Goal: Communication & Community: Answer question/provide support

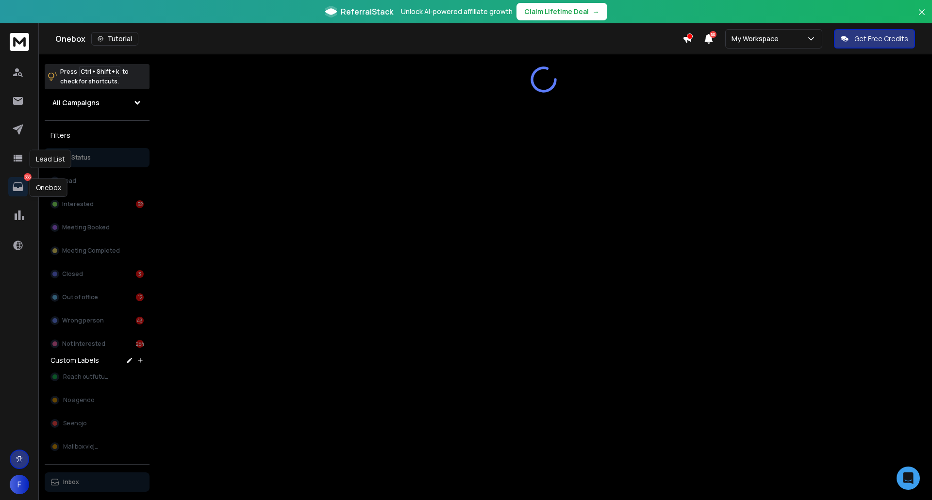
click at [16, 180] on link "366" at bounding box center [17, 186] width 19 height 19
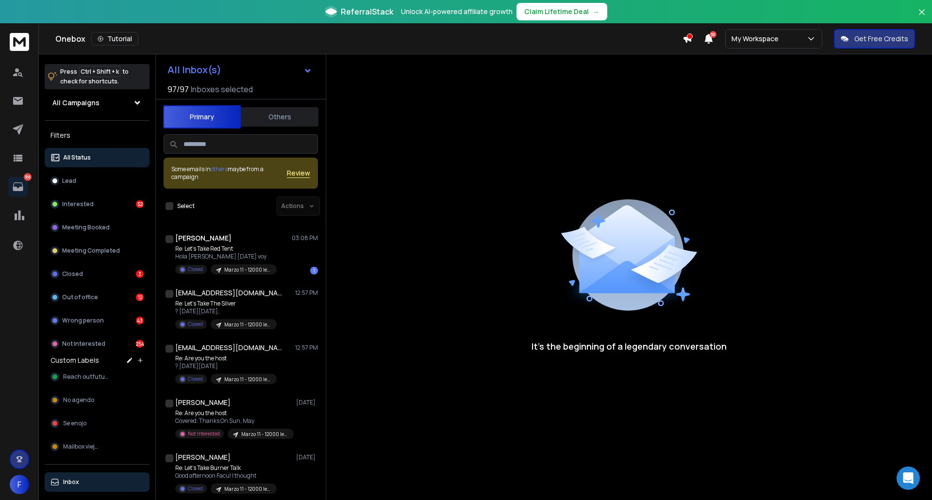
click at [227, 209] on div "Select Actions" at bounding box center [241, 204] width 170 height 23
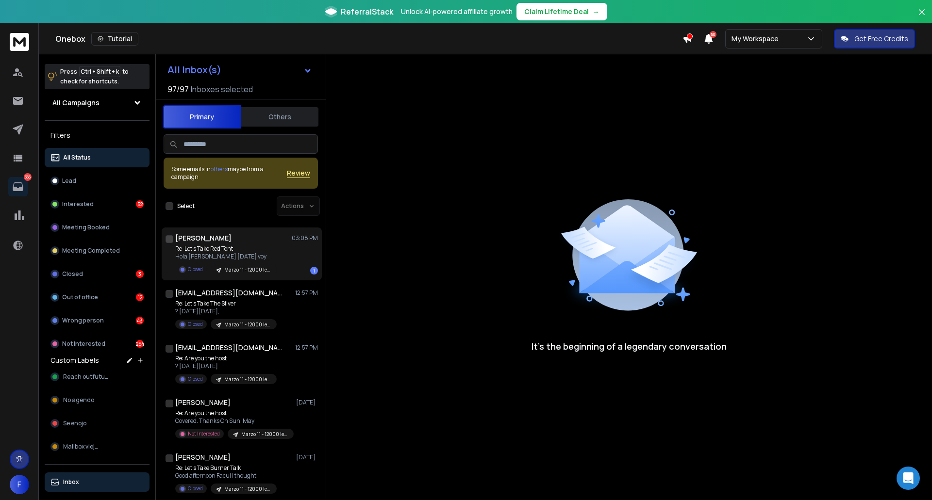
click at [246, 231] on div "Esther Marion Bannwart 03:08 PM Re: Let’s Take Red Tent Hola Facundo Este viern…" at bounding box center [242, 254] width 160 height 53
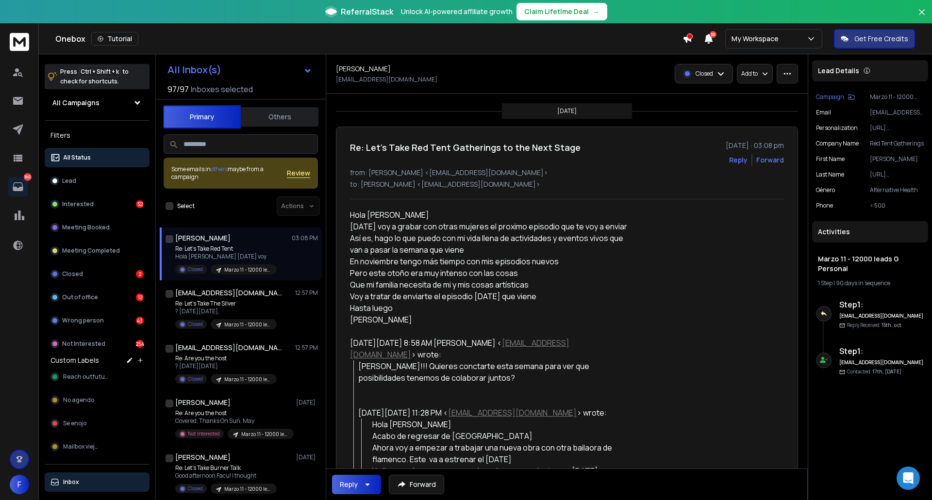
click at [341, 486] on div "Reply" at bounding box center [349, 485] width 18 height 10
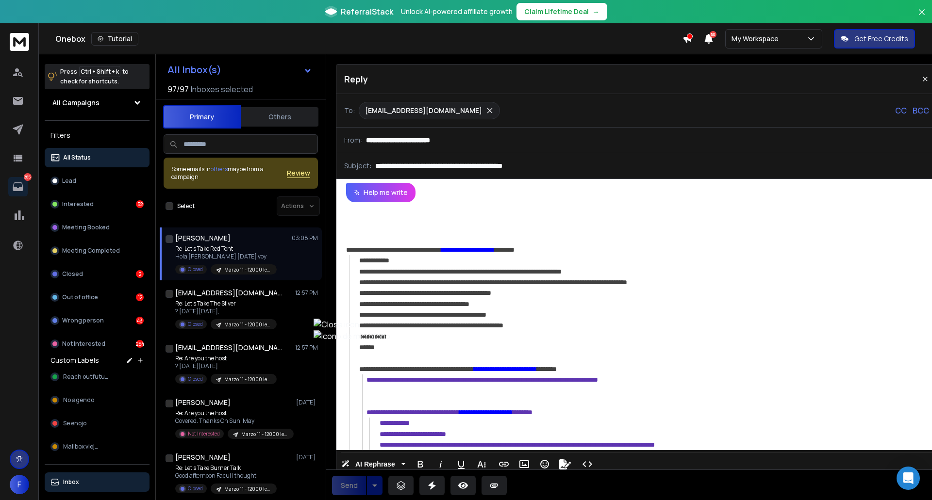
click at [413, 219] on div at bounding box center [636, 217] width 581 height 11
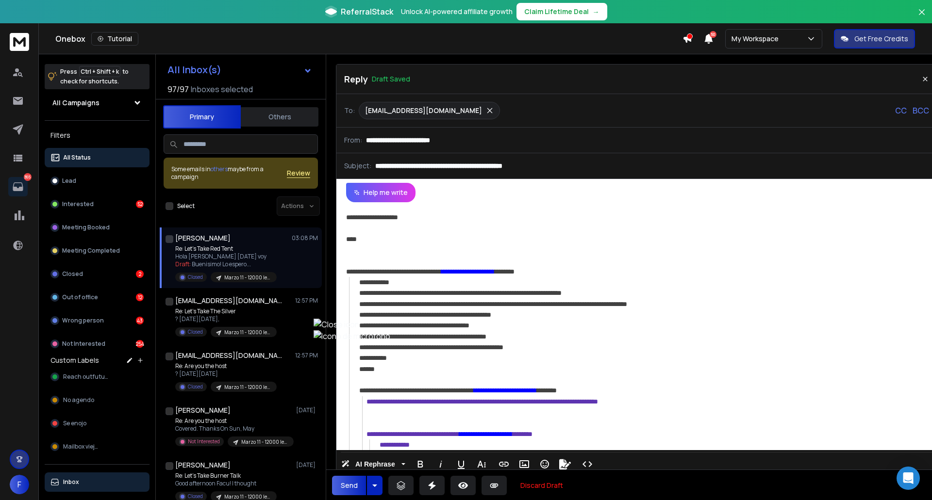
click at [338, 483] on button "Send" at bounding box center [349, 485] width 34 height 19
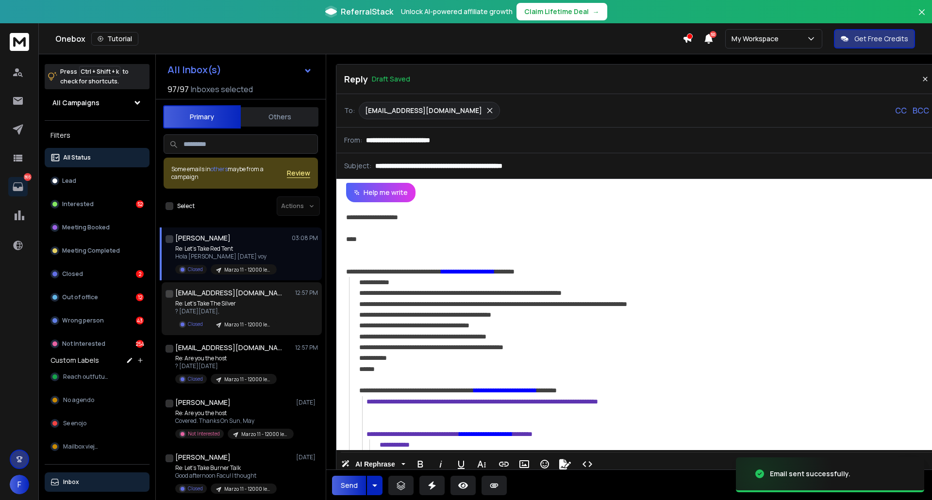
click at [252, 305] on p "Re: Let’s Take The Silver" at bounding box center [225, 304] width 101 height 8
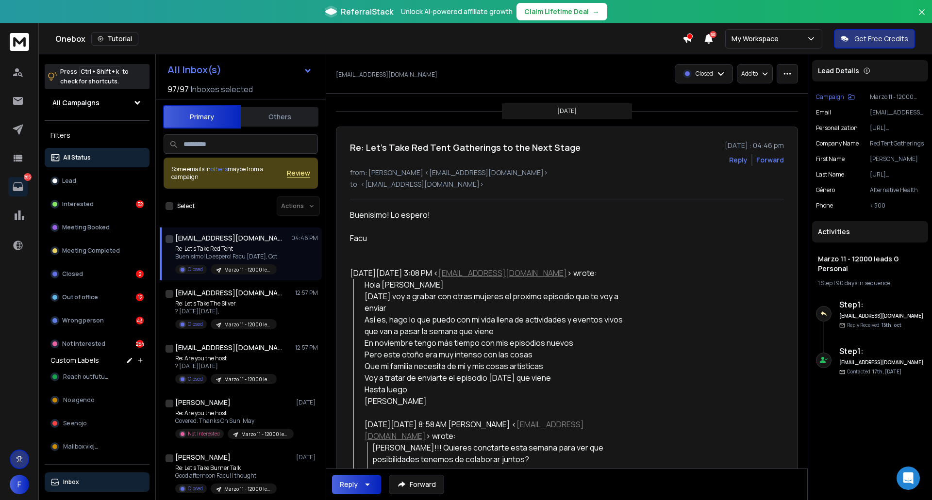
click at [382, 233] on div "Buenisimo! Lo espero! Facu" at bounding box center [491, 226] width 283 height 35
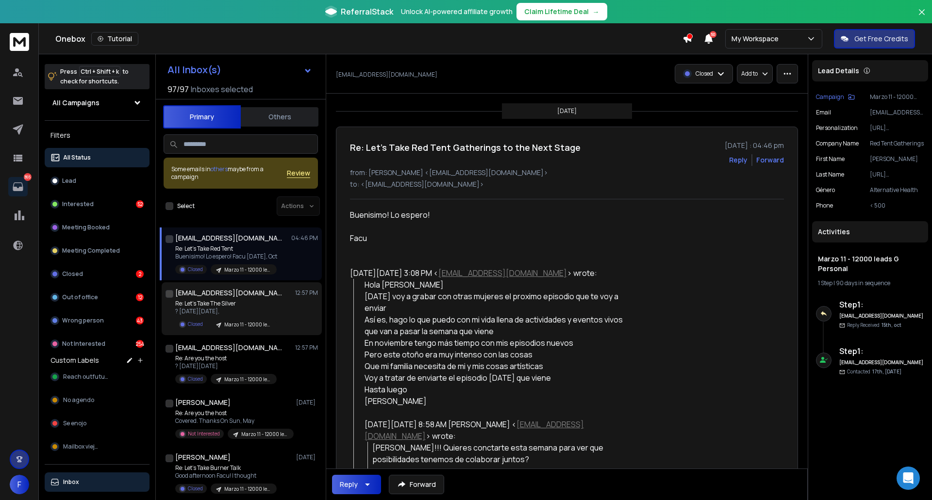
click at [251, 297] on h1 "[EMAIL_ADDRESS][DOMAIN_NAME]" at bounding box center [228, 293] width 107 height 10
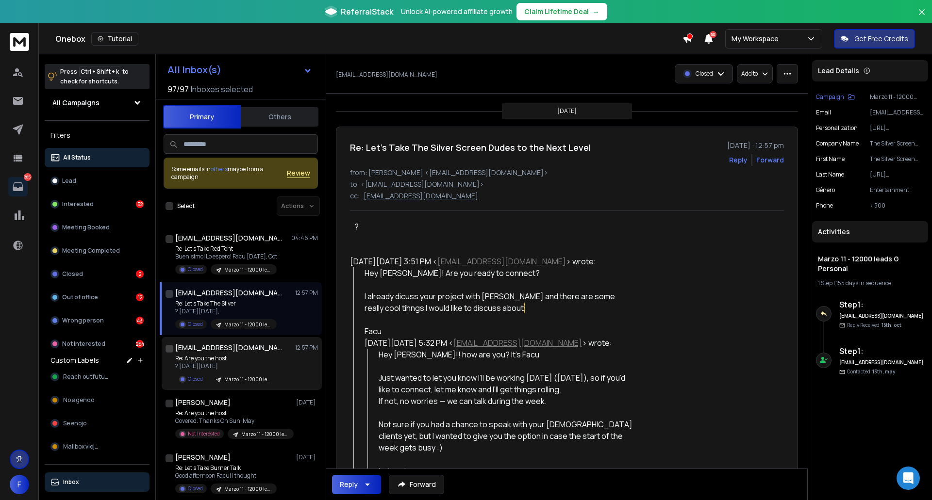
click at [256, 368] on p "? [DATE][DATE]" at bounding box center [225, 366] width 101 height 8
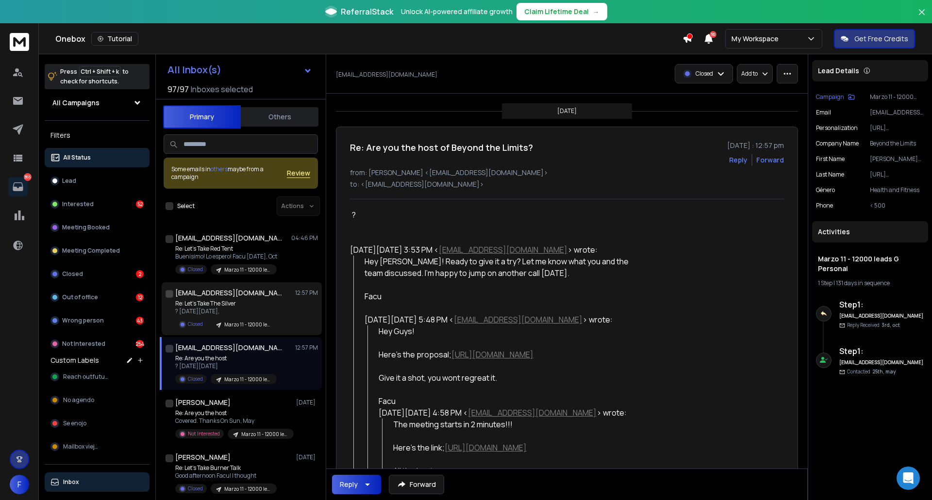
click at [255, 327] on p "Marzo 11 - 12000 leads G Personal" at bounding box center [247, 324] width 47 height 7
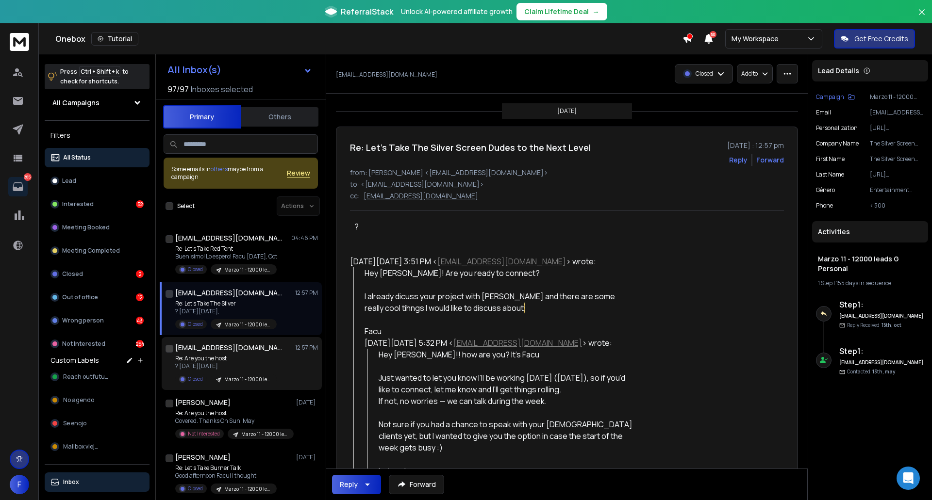
drag, startPoint x: 237, startPoint y: 330, endPoint x: 237, endPoint y: 351, distance: 20.4
click at [237, 330] on div "silverscreendudes@gmail.com 12:57 PM Re: Let’s Take The Silver ? On Thursday, O…" at bounding box center [242, 308] width 160 height 53
click at [237, 350] on h1 "[EMAIL_ADDRESS][DOMAIN_NAME]" at bounding box center [228, 348] width 107 height 10
